Goal: Task Accomplishment & Management: Complete application form

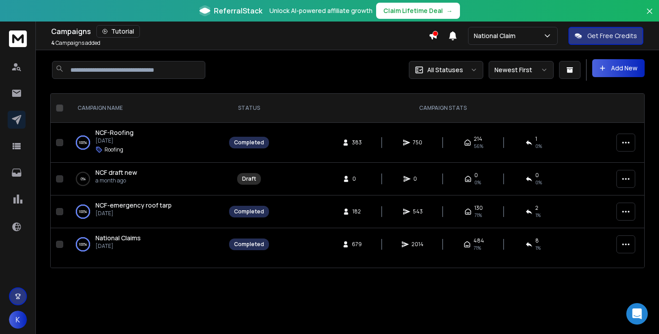
click at [609, 65] on button "Add New" at bounding box center [619, 68] width 52 height 18
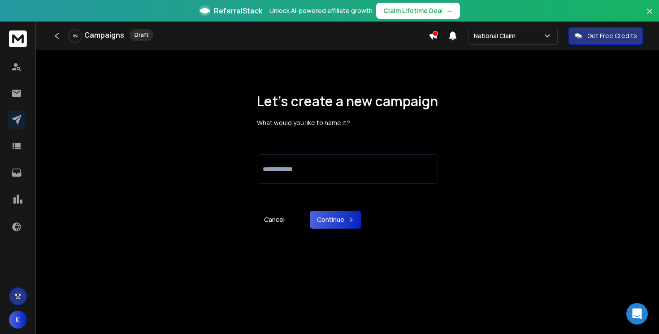
click at [280, 169] on input at bounding box center [347, 169] width 181 height 30
type input "**********"
click at [336, 224] on button "Continue" at bounding box center [336, 220] width 52 height 18
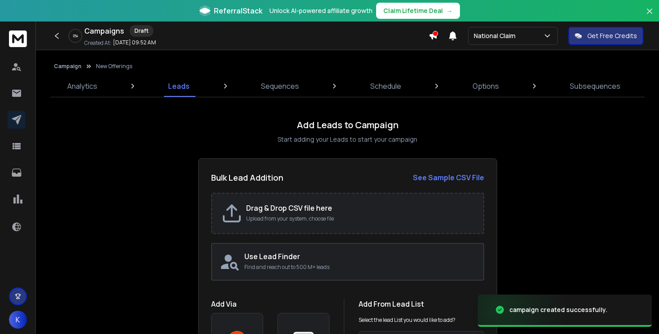
click at [277, 214] on div "Drag & Drop CSV file here Upload from your system, choose file" at bounding box center [360, 214] width 228 height 22
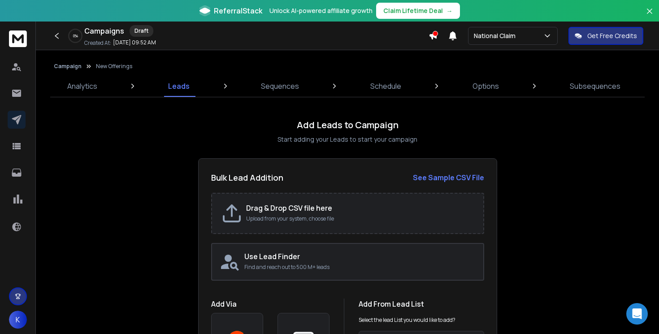
type input "**********"
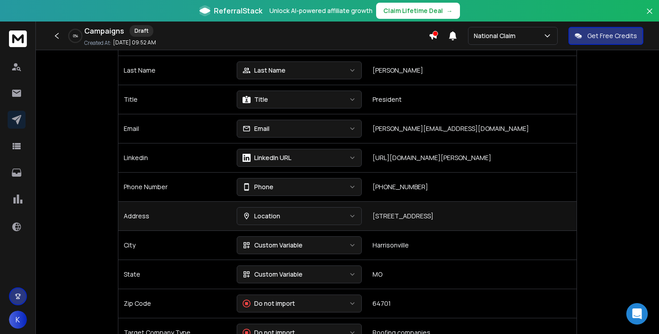
scroll to position [284, 0]
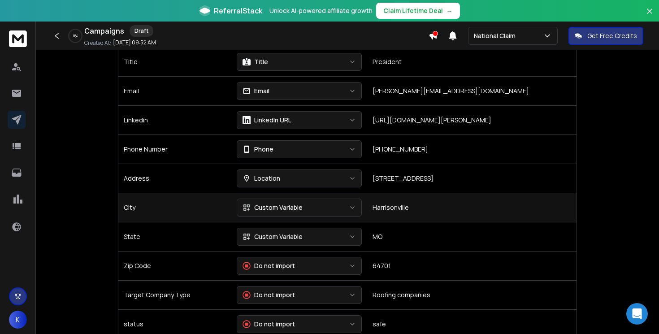
click at [262, 205] on div "Custom Variable" at bounding box center [273, 207] width 60 height 9
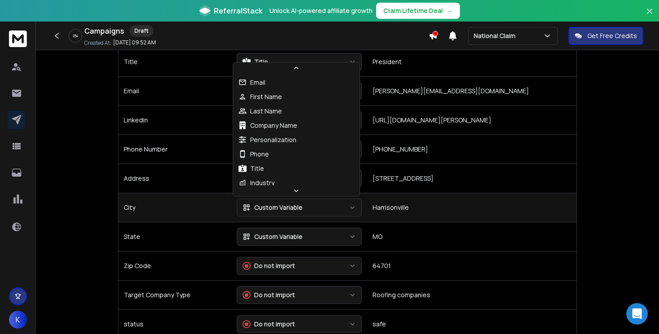
scroll to position [76, 0]
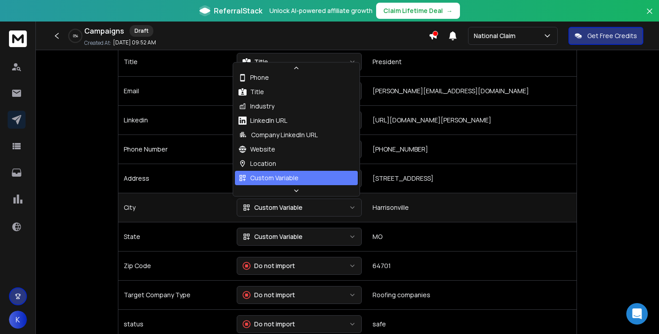
click at [262, 205] on div "Custom Variable" at bounding box center [273, 207] width 60 height 9
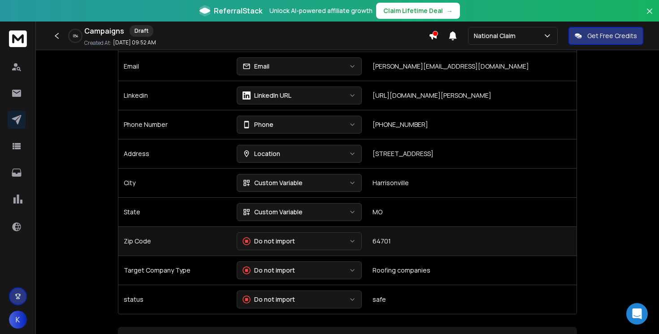
scroll to position [310, 0]
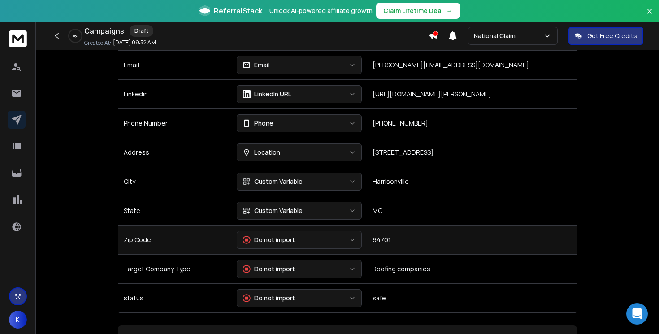
click at [259, 233] on button "Do not import" at bounding box center [299, 240] width 125 height 18
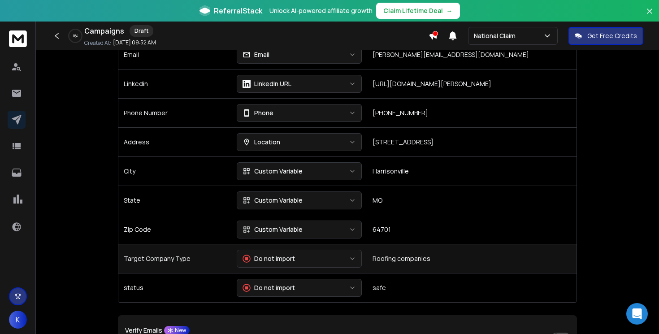
click at [267, 254] on div "Do not import" at bounding box center [269, 258] width 52 height 9
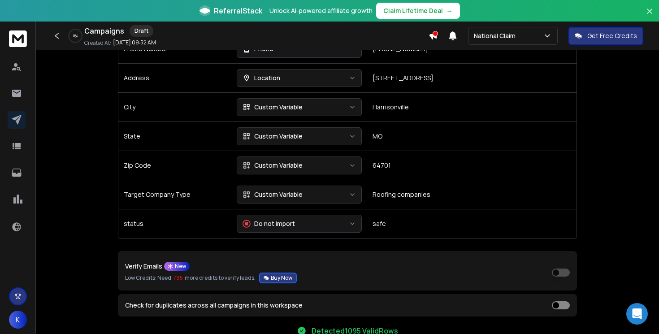
scroll to position [427, 0]
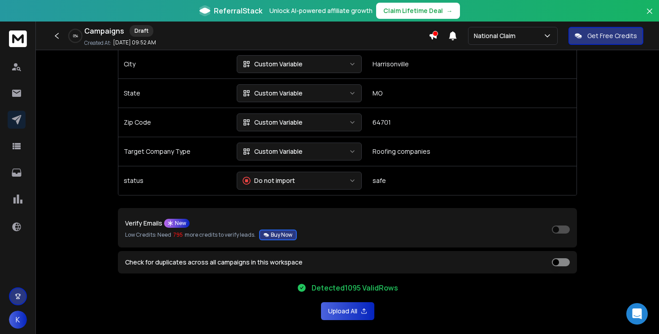
click at [560, 261] on button "Check for duplicates across all campaigns in this workspace" at bounding box center [561, 262] width 18 height 8
click at [353, 312] on button "Upload All" at bounding box center [347, 311] width 53 height 18
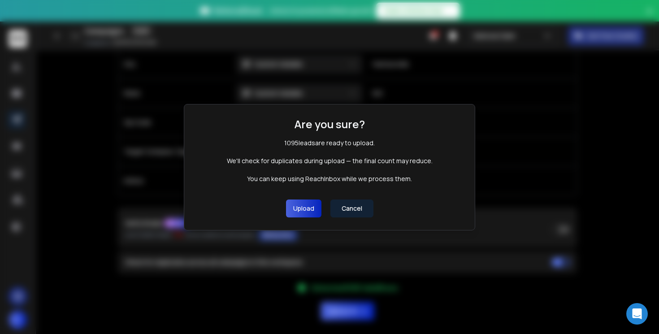
click at [301, 210] on button "Upload" at bounding box center [303, 209] width 35 height 18
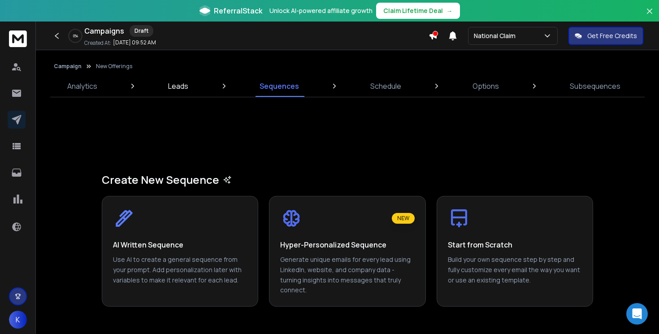
click at [185, 90] on p "Leads" at bounding box center [178, 86] width 20 height 11
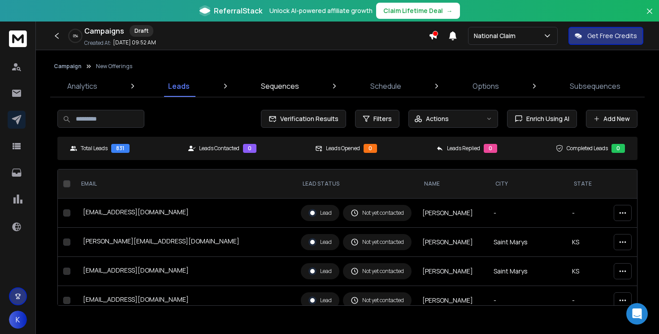
click at [269, 87] on p "Sequences" at bounding box center [280, 86] width 38 height 11
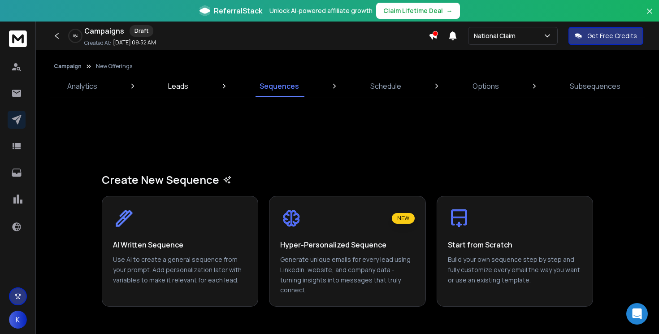
click at [183, 87] on p "Leads" at bounding box center [178, 86] width 20 height 11
